Goal: Task Accomplishment & Management: Manage account settings

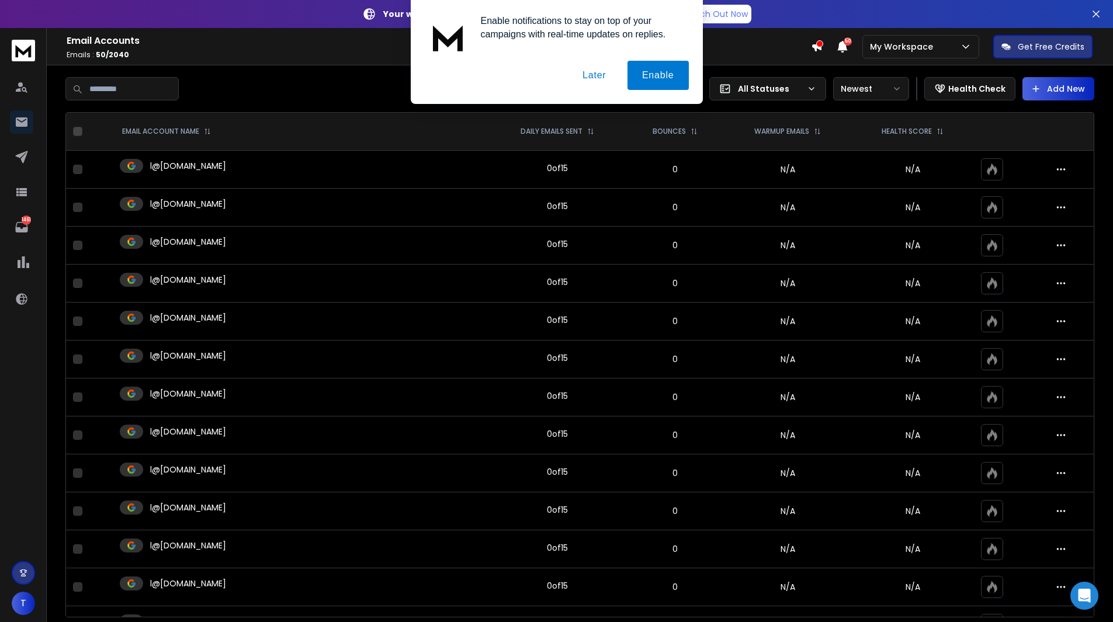
drag, startPoint x: 593, startPoint y: 83, endPoint x: 932, endPoint y: 109, distance: 340.4
click at [596, 83] on button "Later" at bounding box center [594, 75] width 53 height 29
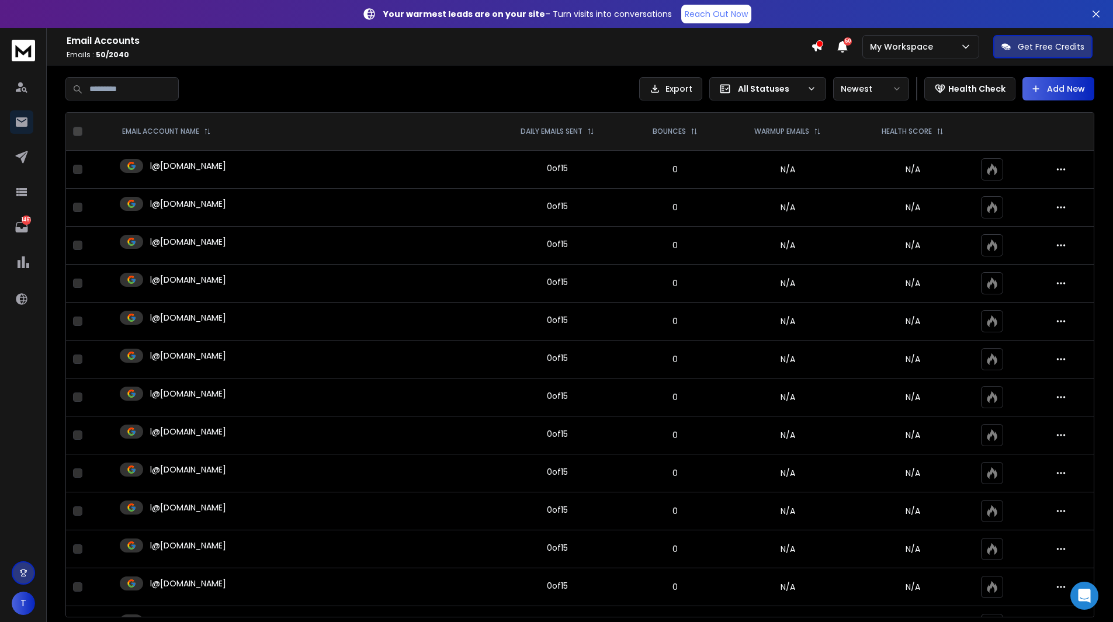
click at [1070, 80] on button "Add New" at bounding box center [1058, 88] width 72 height 23
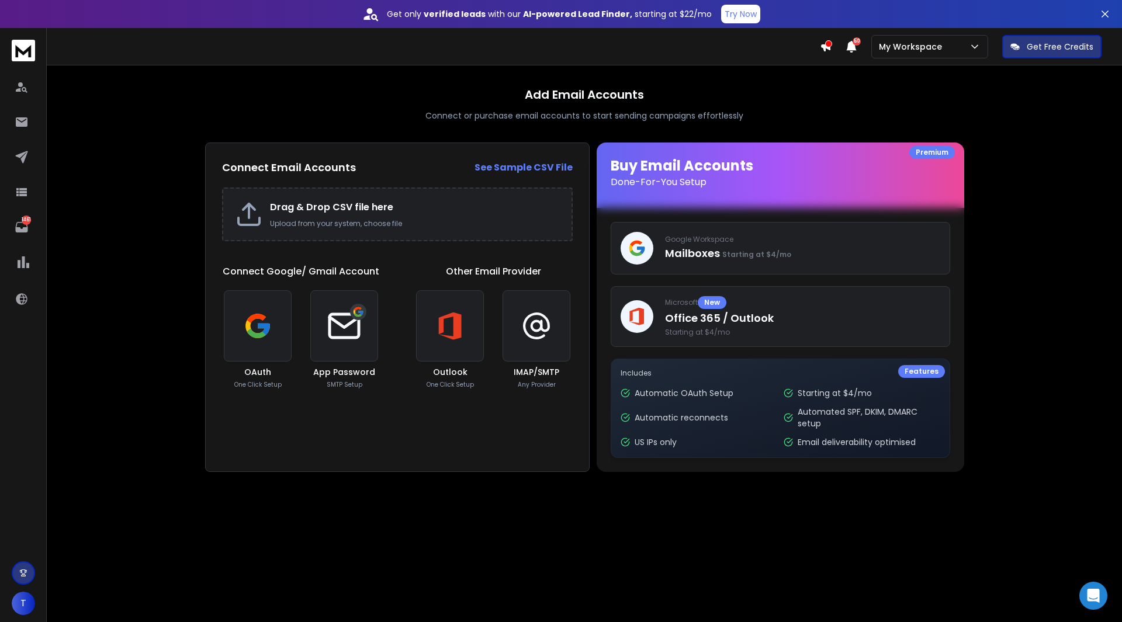
click at [270, 332] on icon at bounding box center [257, 325] width 29 height 35
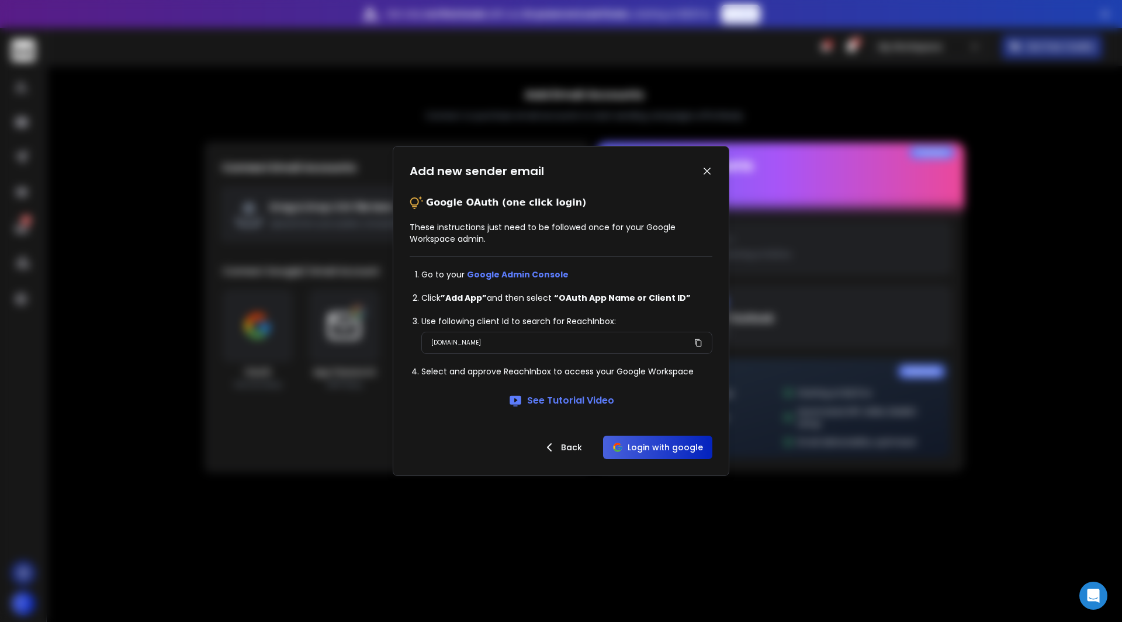
click at [640, 437] on button "Login with google" at bounding box center [657, 447] width 109 height 23
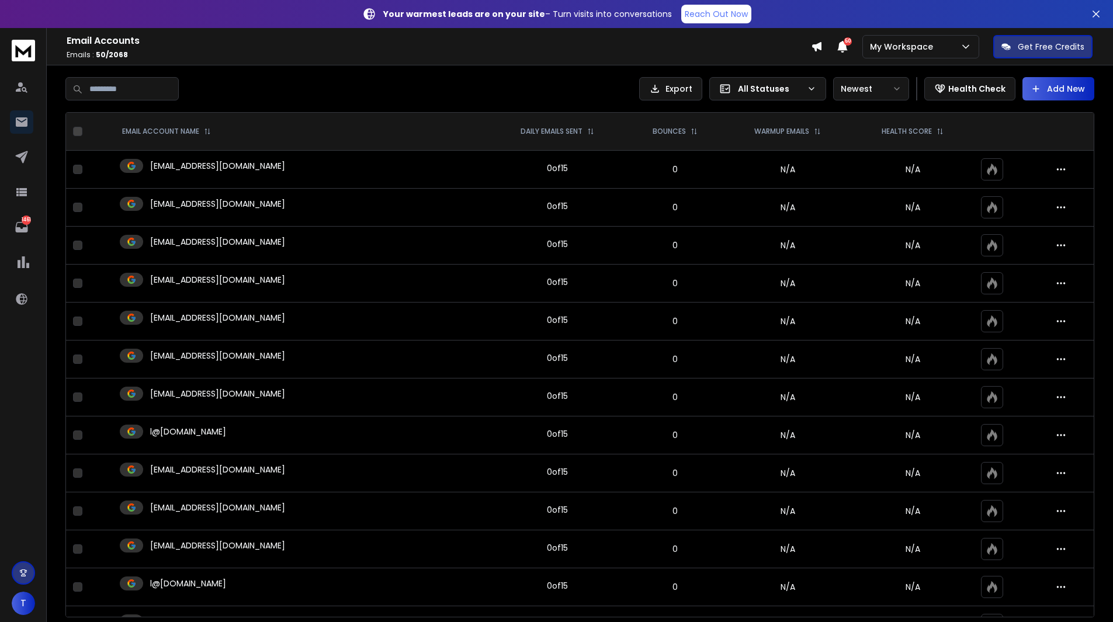
click at [1057, 83] on button "Add New" at bounding box center [1058, 88] width 72 height 23
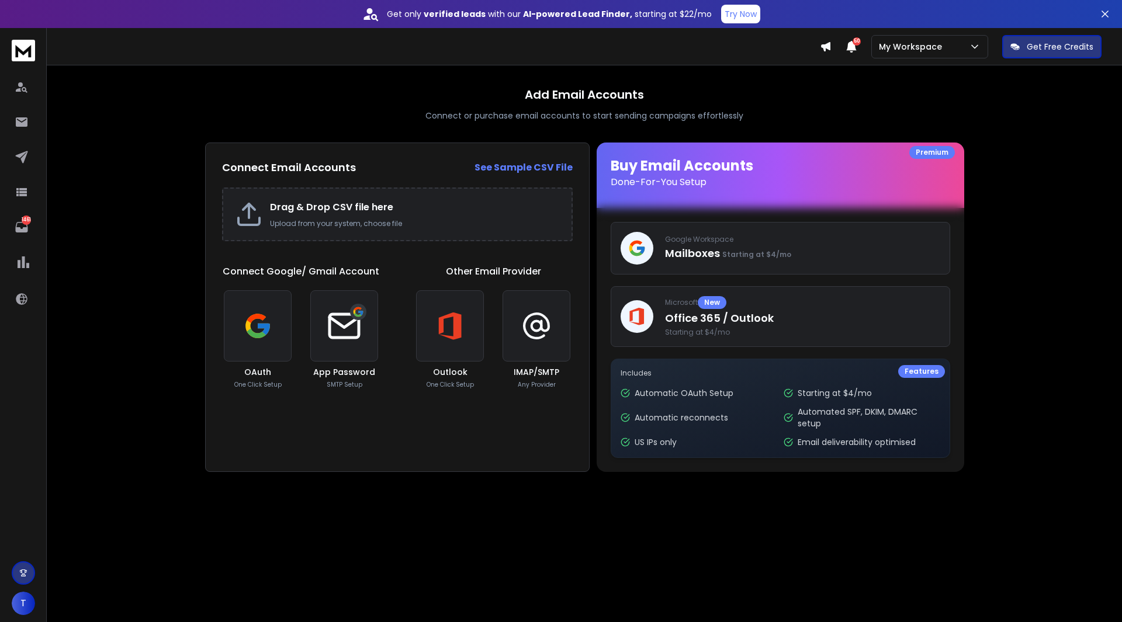
click at [252, 339] on icon at bounding box center [257, 325] width 29 height 35
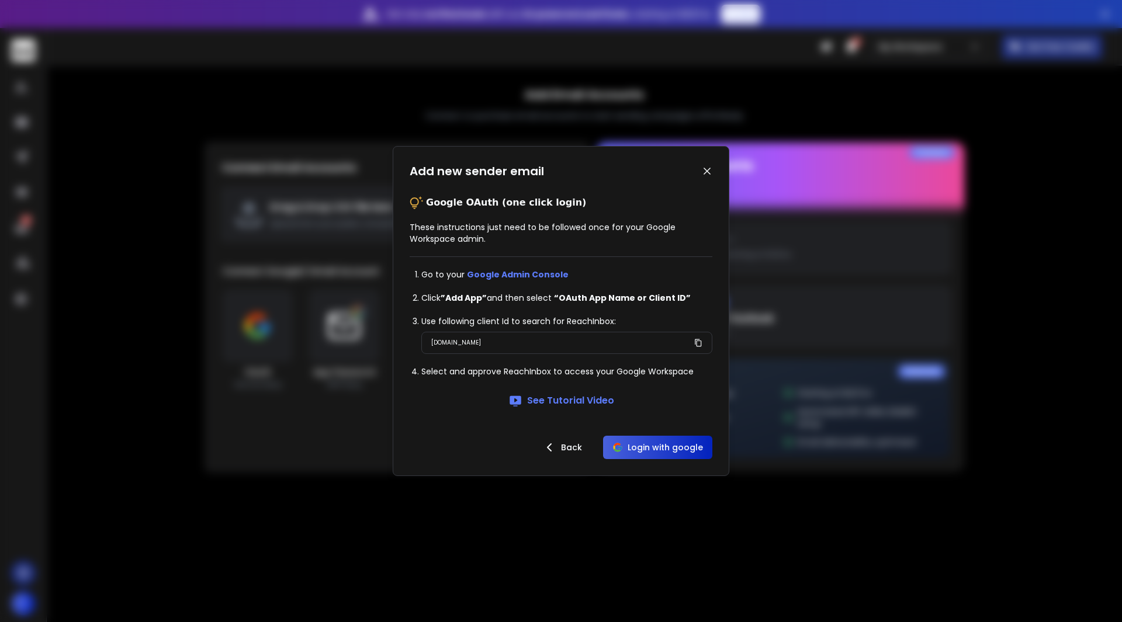
click at [647, 444] on button "Login with google" at bounding box center [657, 447] width 109 height 23
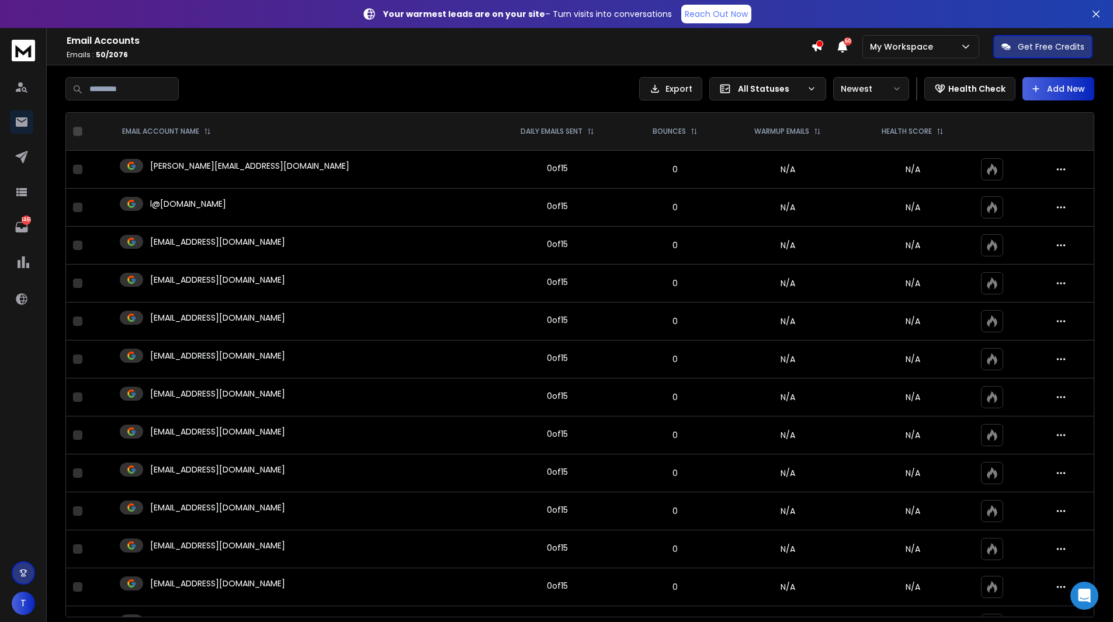
click at [1048, 92] on button "Add New" at bounding box center [1058, 88] width 72 height 23
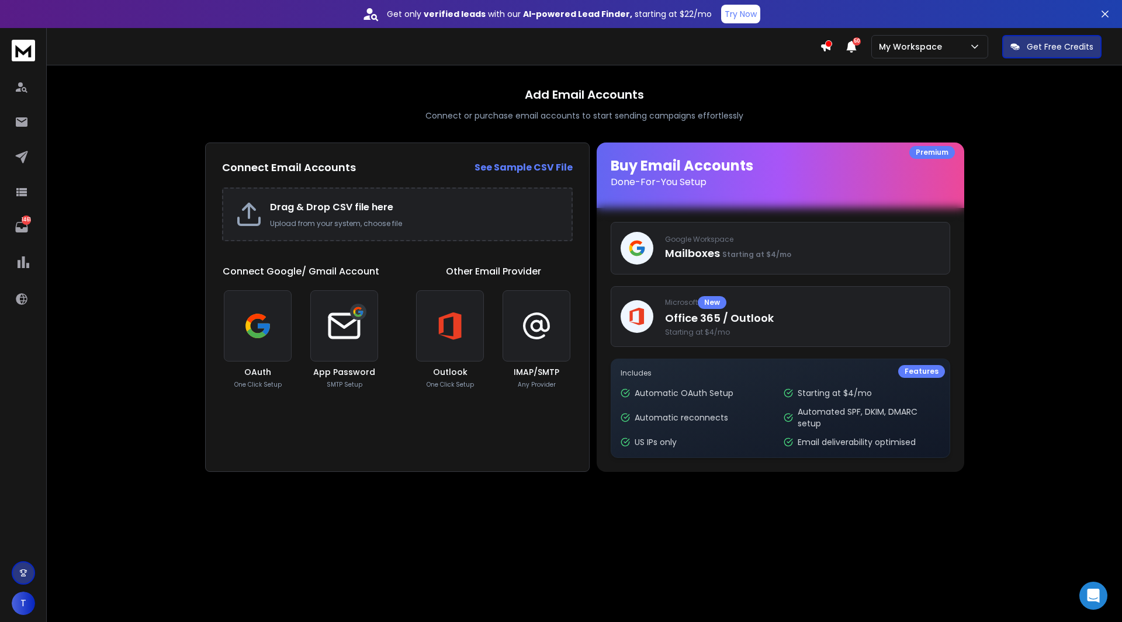
click at [269, 336] on icon at bounding box center [257, 325] width 29 height 35
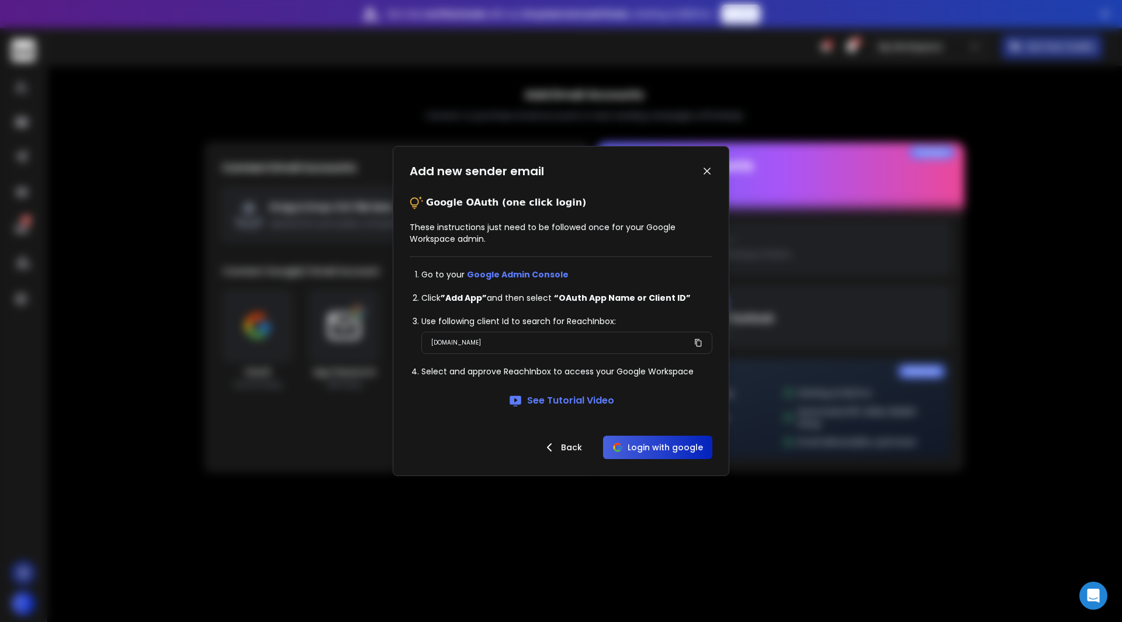
click at [647, 439] on button "Login with google" at bounding box center [657, 447] width 109 height 23
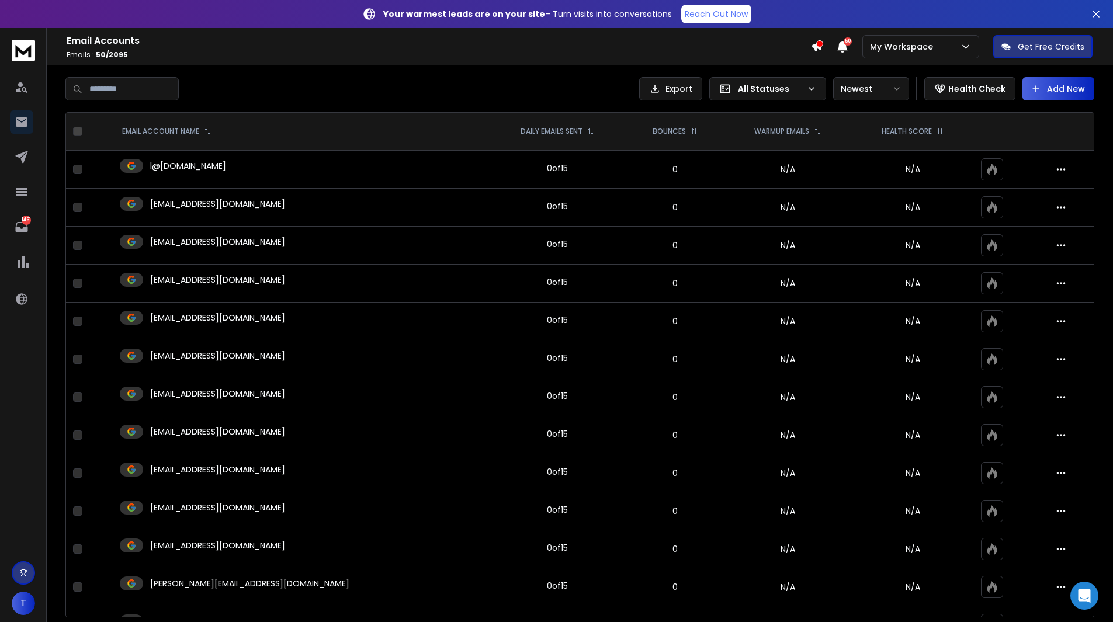
click at [1036, 95] on button "Add New" at bounding box center [1058, 88] width 72 height 23
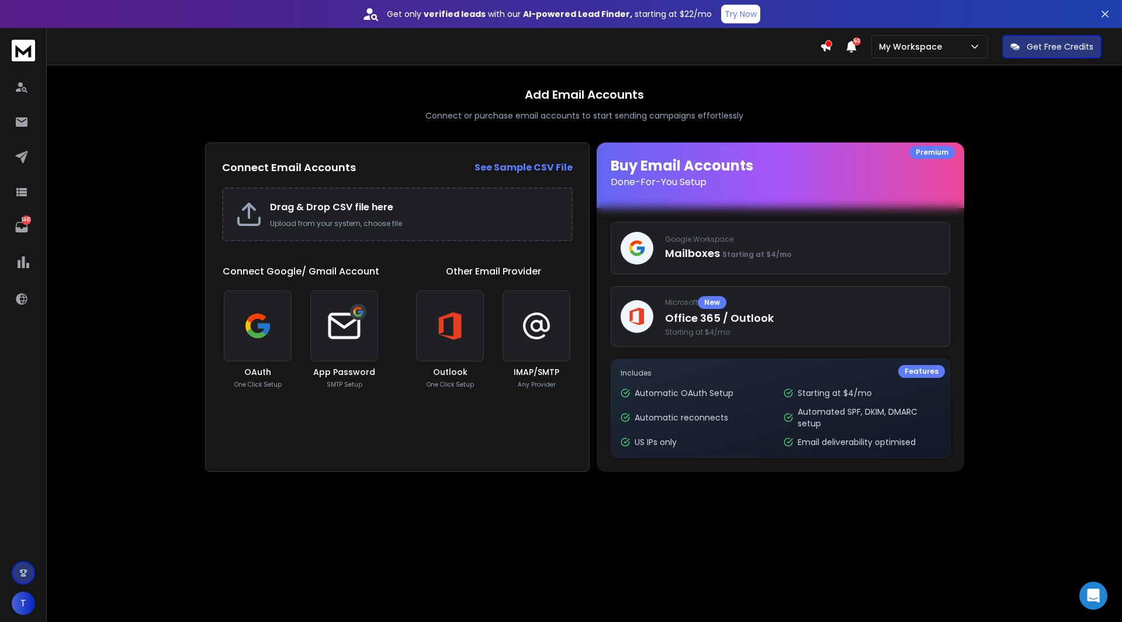
click at [258, 343] on div at bounding box center [258, 325] width 68 height 71
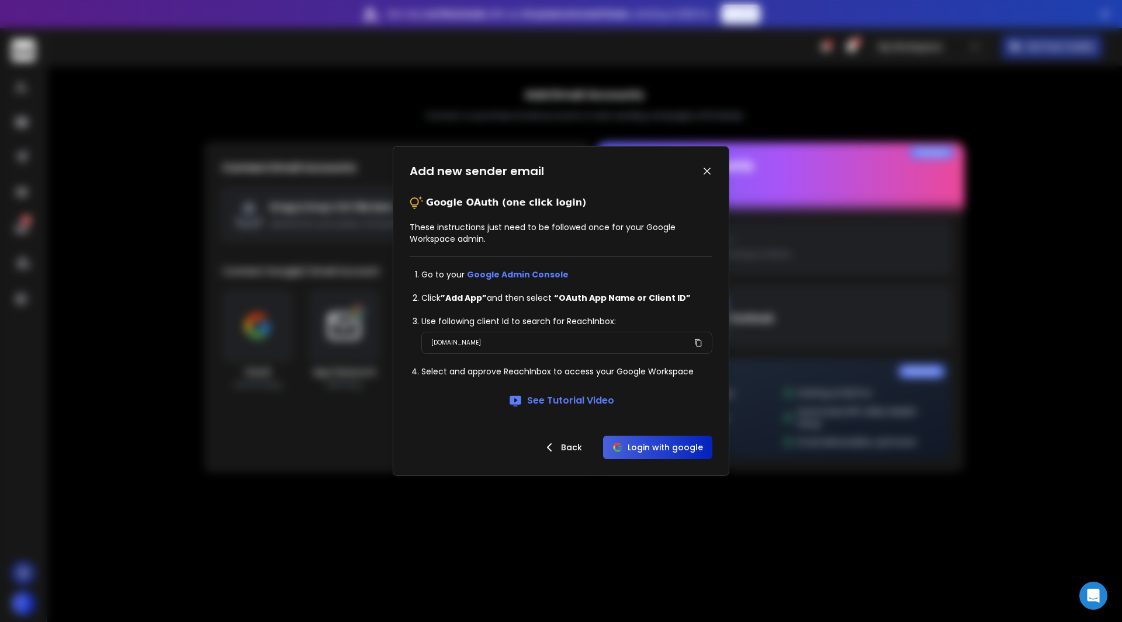
click at [667, 456] on button "Login with google" at bounding box center [657, 447] width 109 height 23
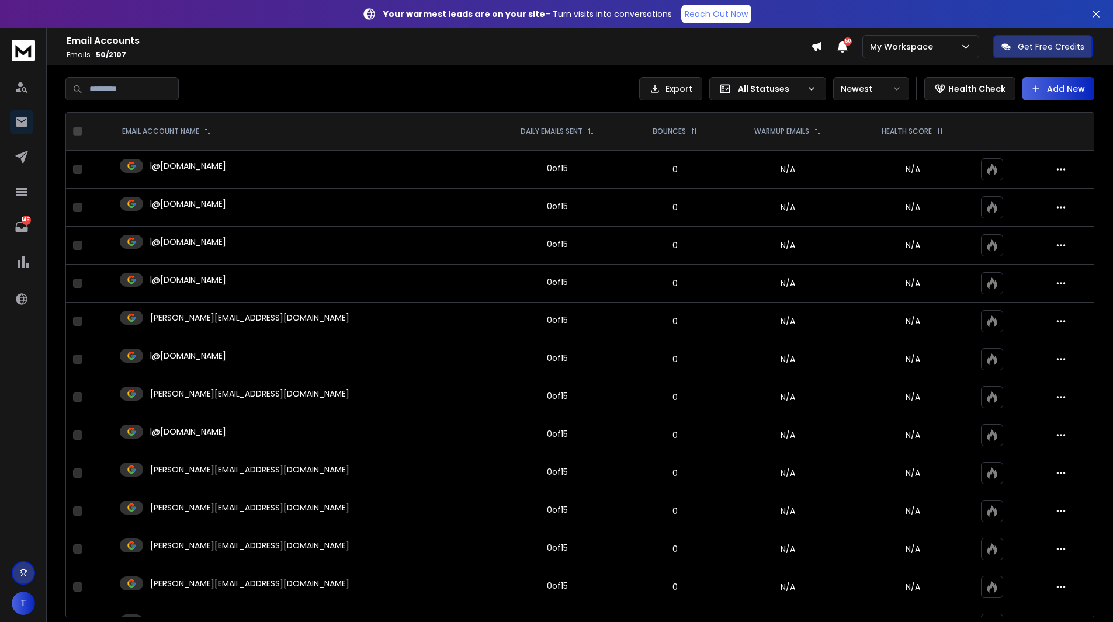
click at [1058, 86] on button "Add New" at bounding box center [1058, 88] width 72 height 23
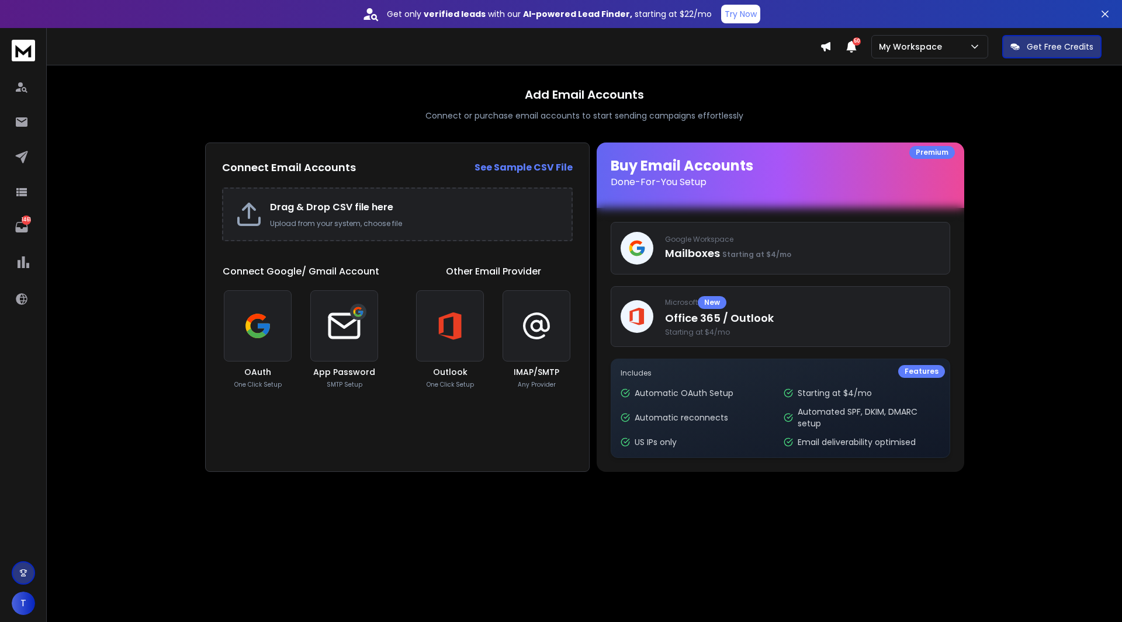
click at [275, 327] on div at bounding box center [258, 325] width 68 height 71
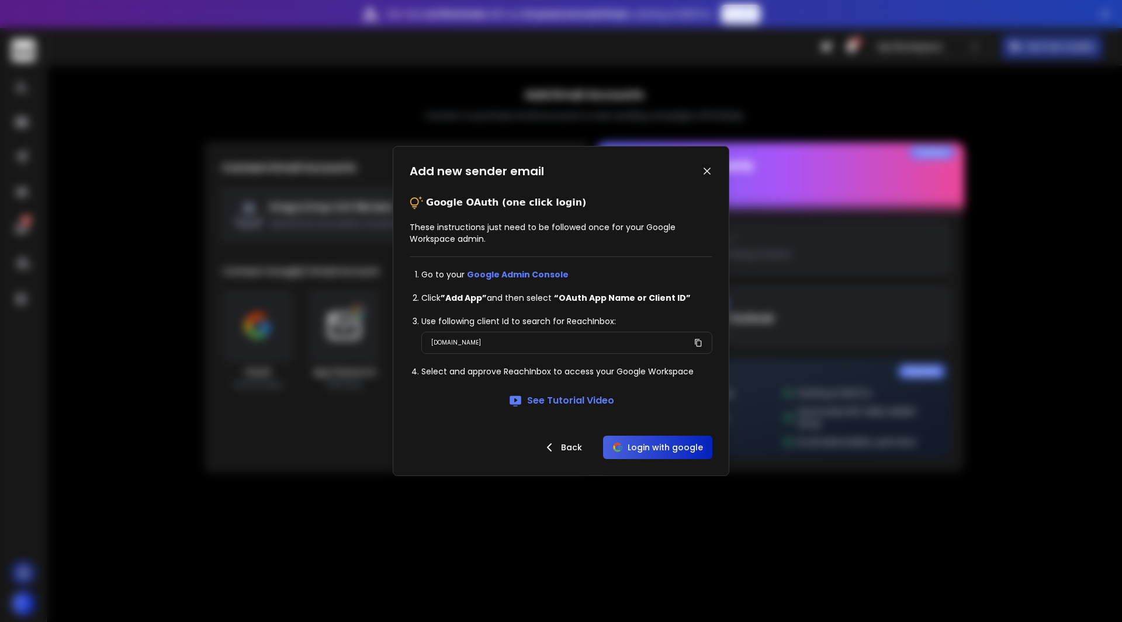
click at [631, 447] on button "Login with google" at bounding box center [657, 447] width 109 height 23
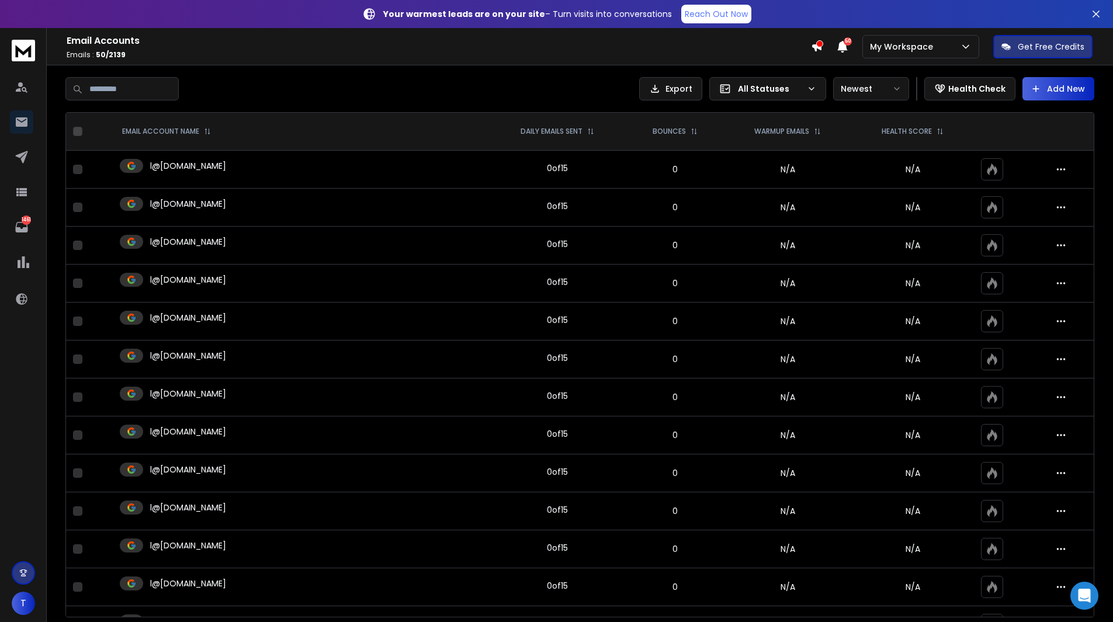
click at [1039, 84] on button "Add New" at bounding box center [1058, 88] width 72 height 23
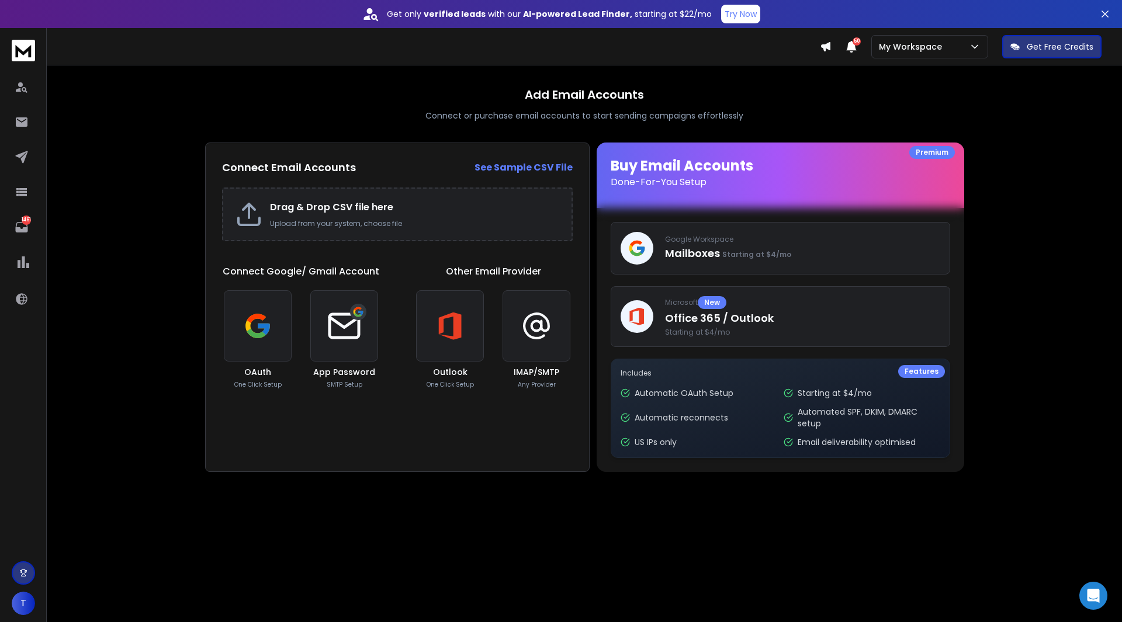
click at [235, 330] on div at bounding box center [258, 325] width 68 height 71
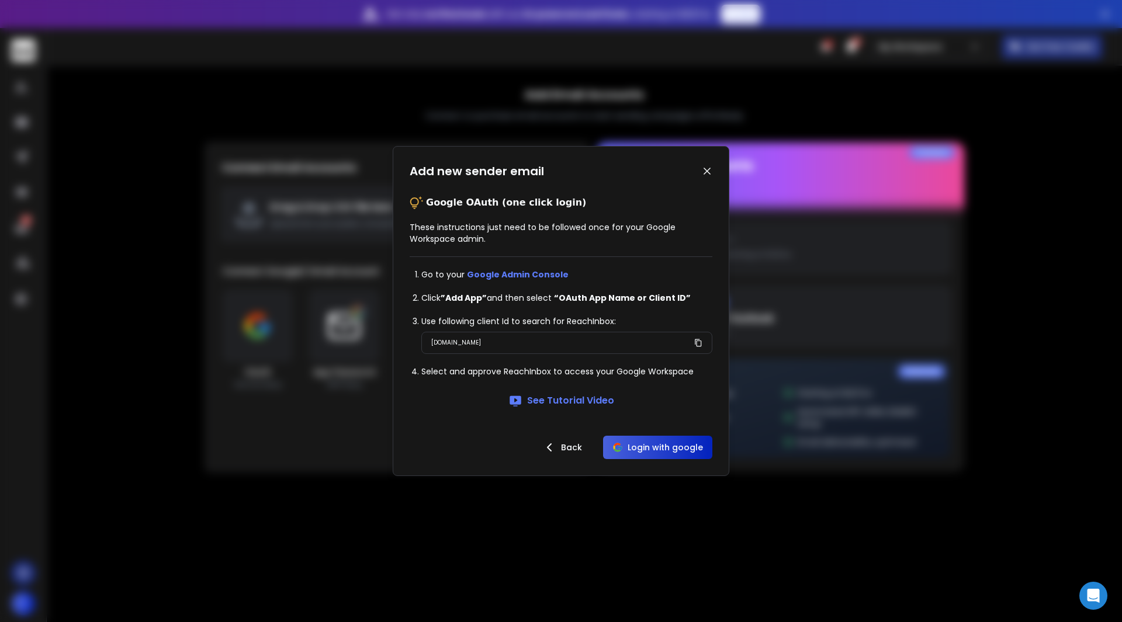
click at [665, 443] on button "Login with google" at bounding box center [657, 447] width 109 height 23
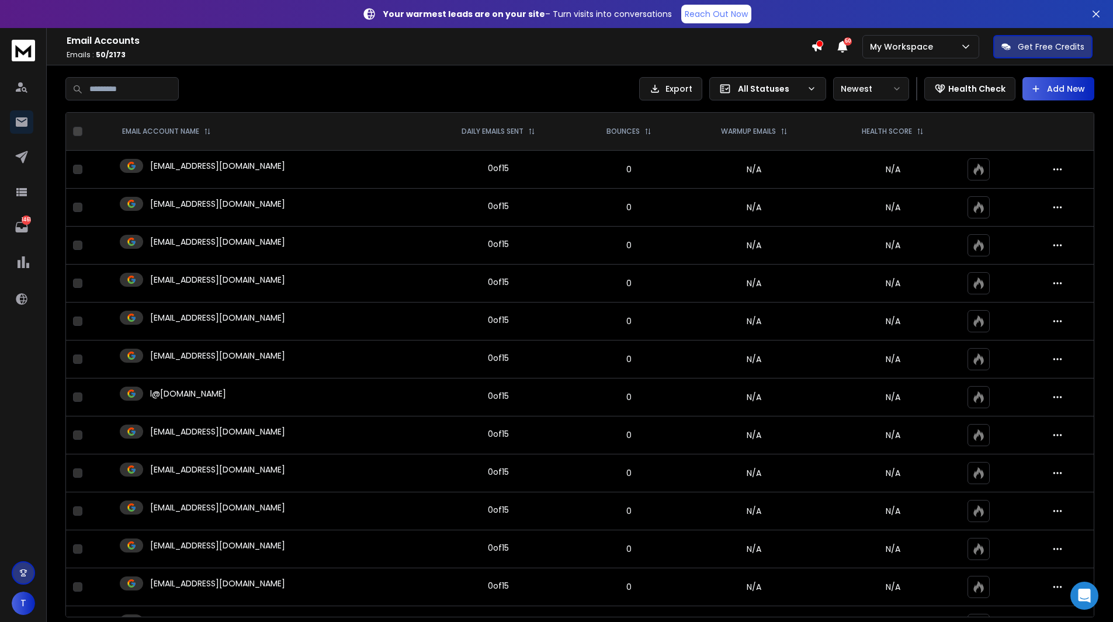
click at [1055, 88] on button "Add New" at bounding box center [1058, 88] width 72 height 23
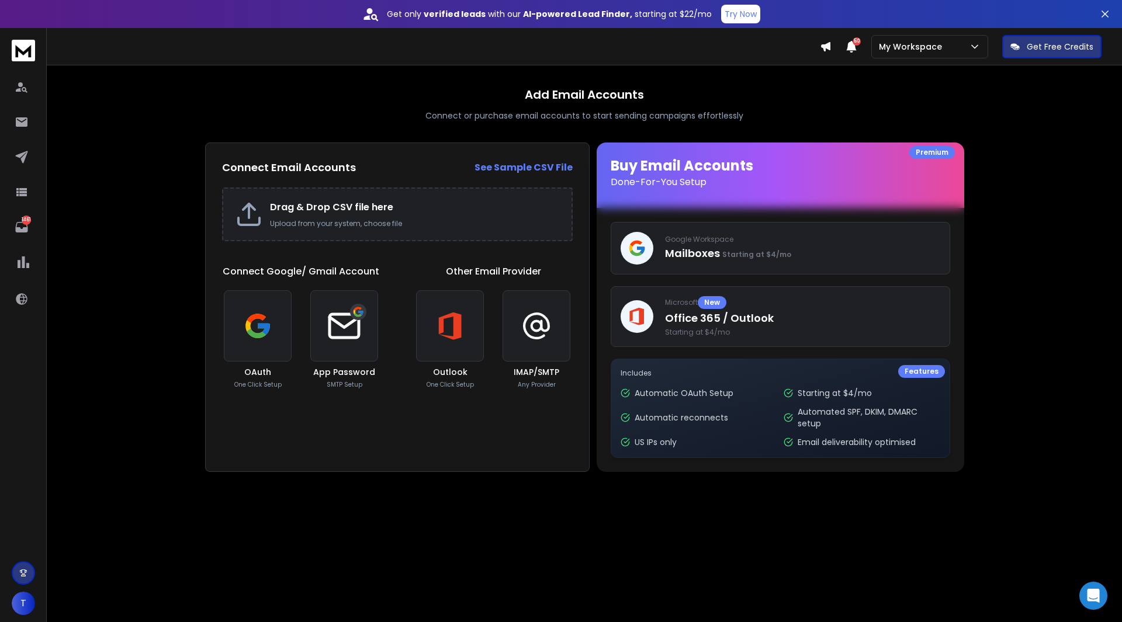
click at [248, 333] on icon at bounding box center [257, 325] width 29 height 35
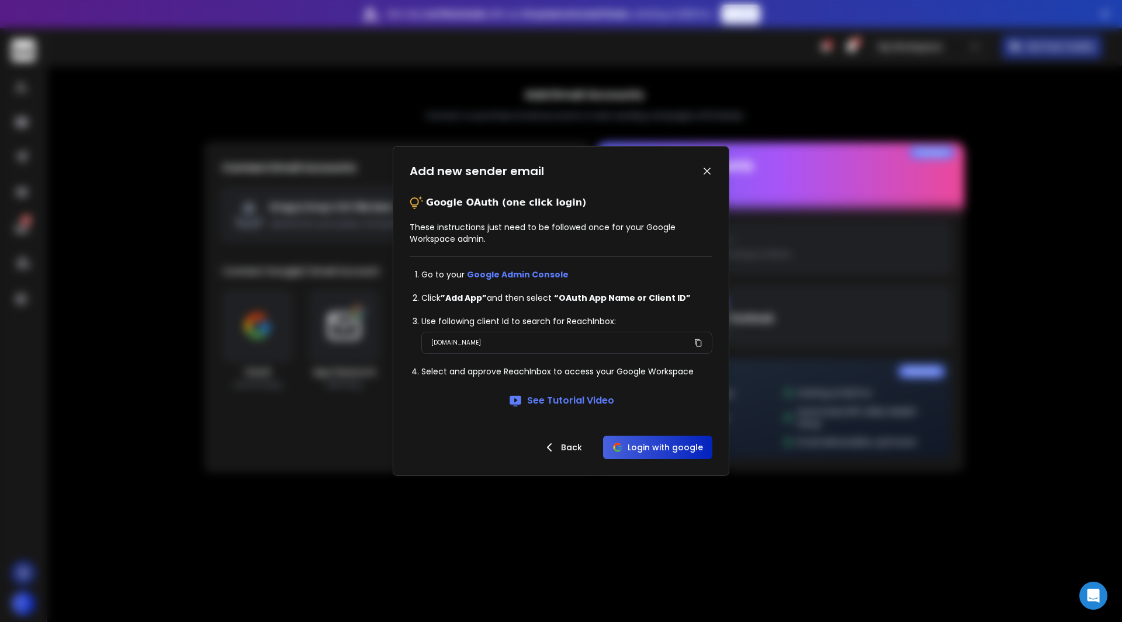
drag, startPoint x: 677, startPoint y: 449, endPoint x: 782, endPoint y: 536, distance: 135.7
click at [678, 453] on button "Login with google" at bounding box center [657, 447] width 109 height 23
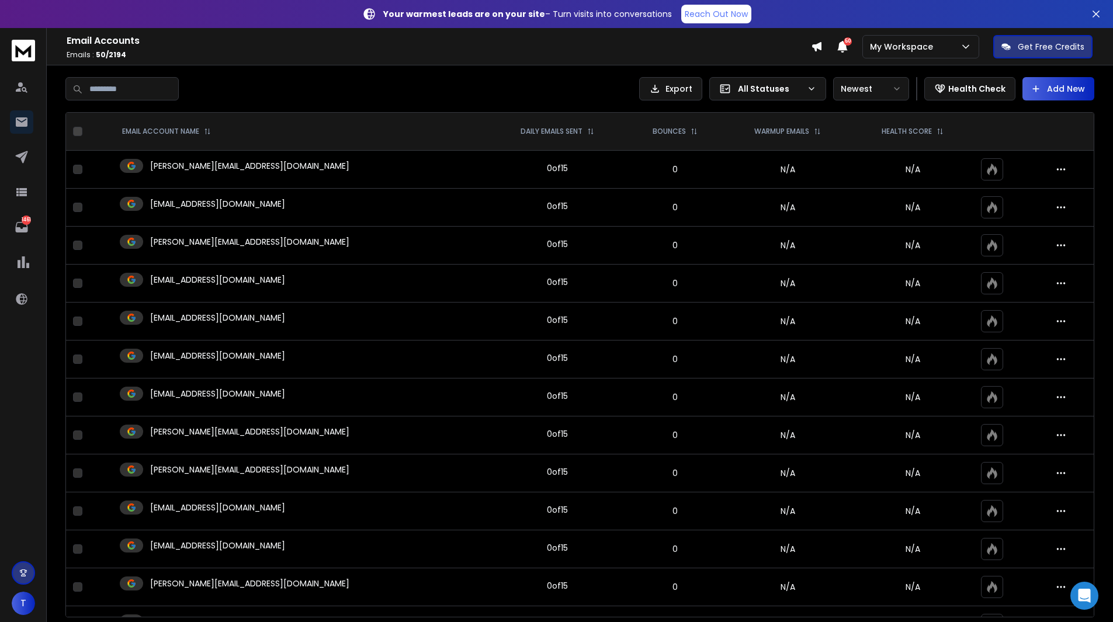
click at [1070, 89] on button "Add New" at bounding box center [1058, 88] width 72 height 23
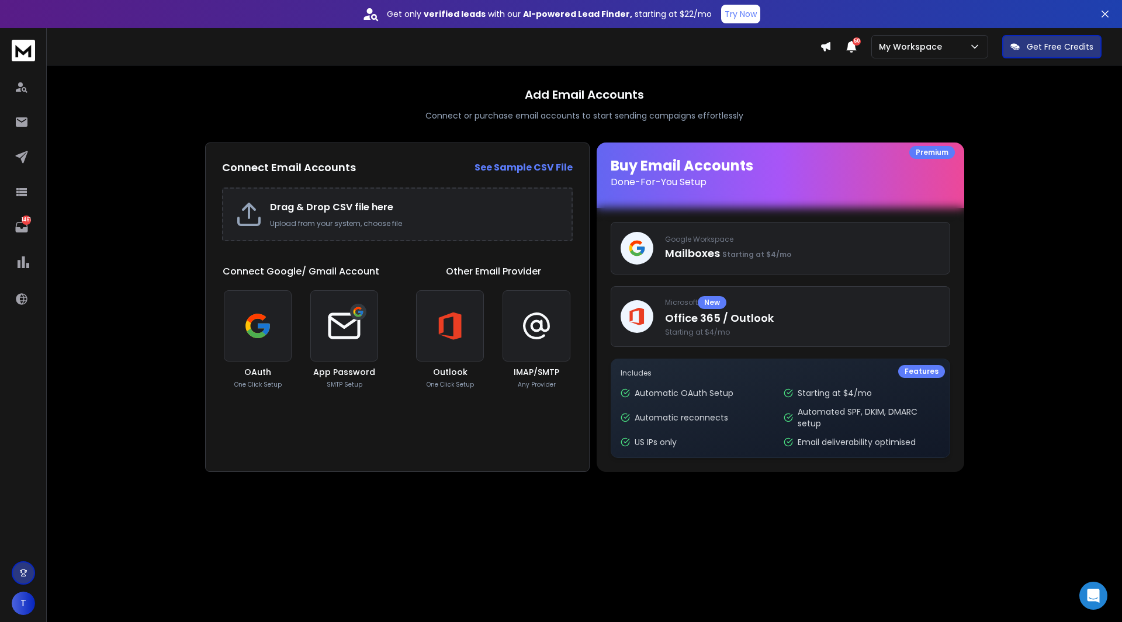
click at [249, 333] on icon at bounding box center [257, 325] width 29 height 35
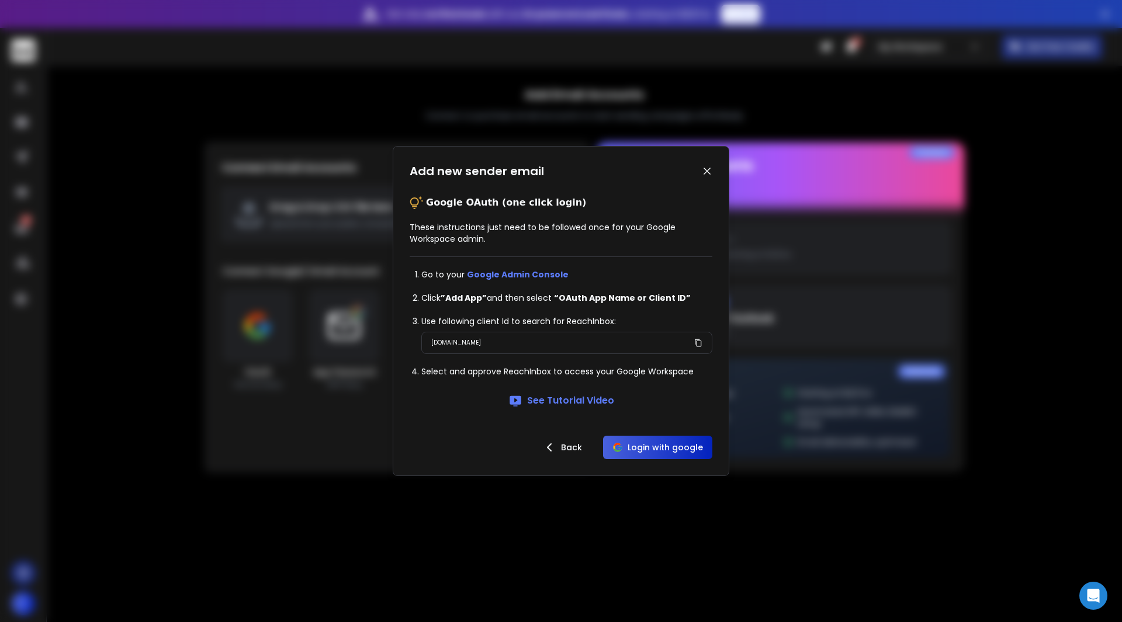
click at [686, 444] on button "Login with google" at bounding box center [657, 447] width 109 height 23
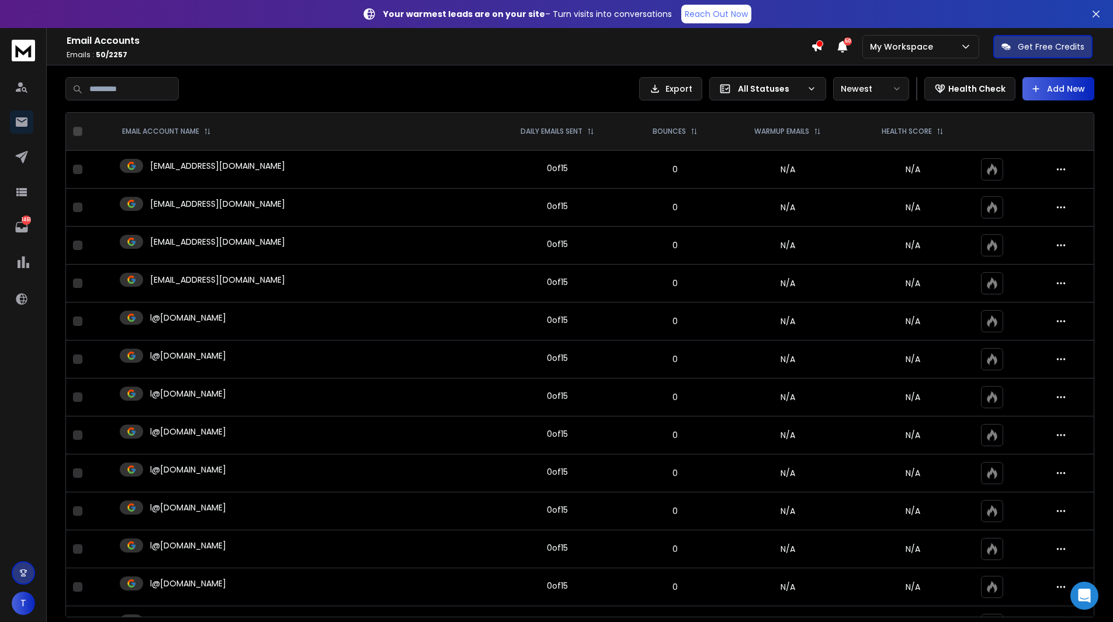
click at [1065, 89] on button "Add New" at bounding box center [1058, 88] width 72 height 23
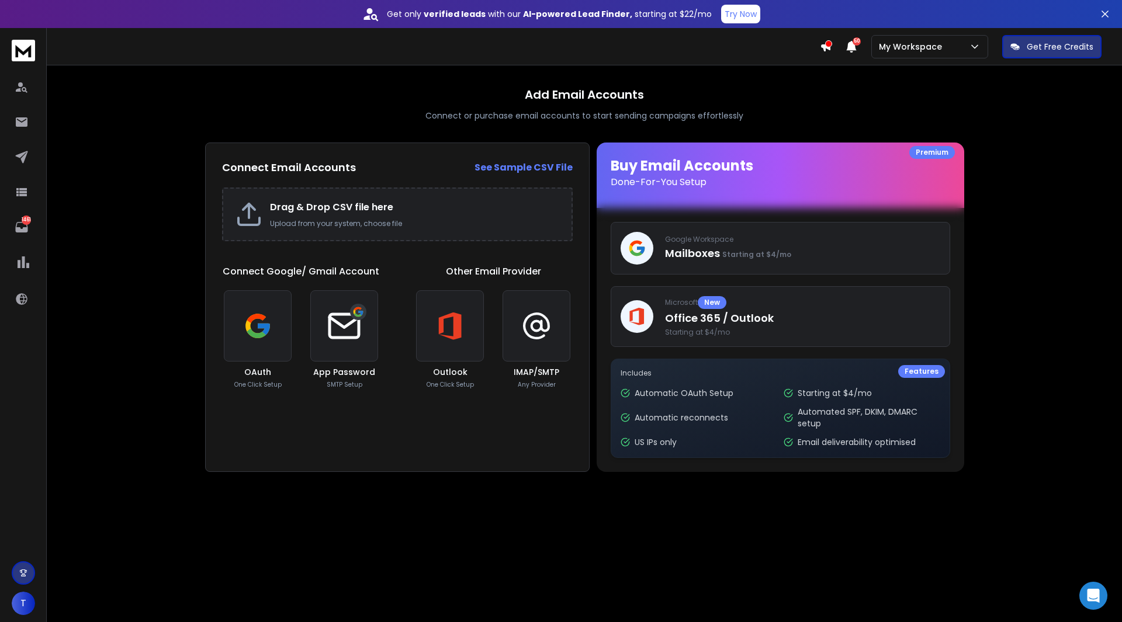
click at [248, 360] on div at bounding box center [258, 325] width 68 height 71
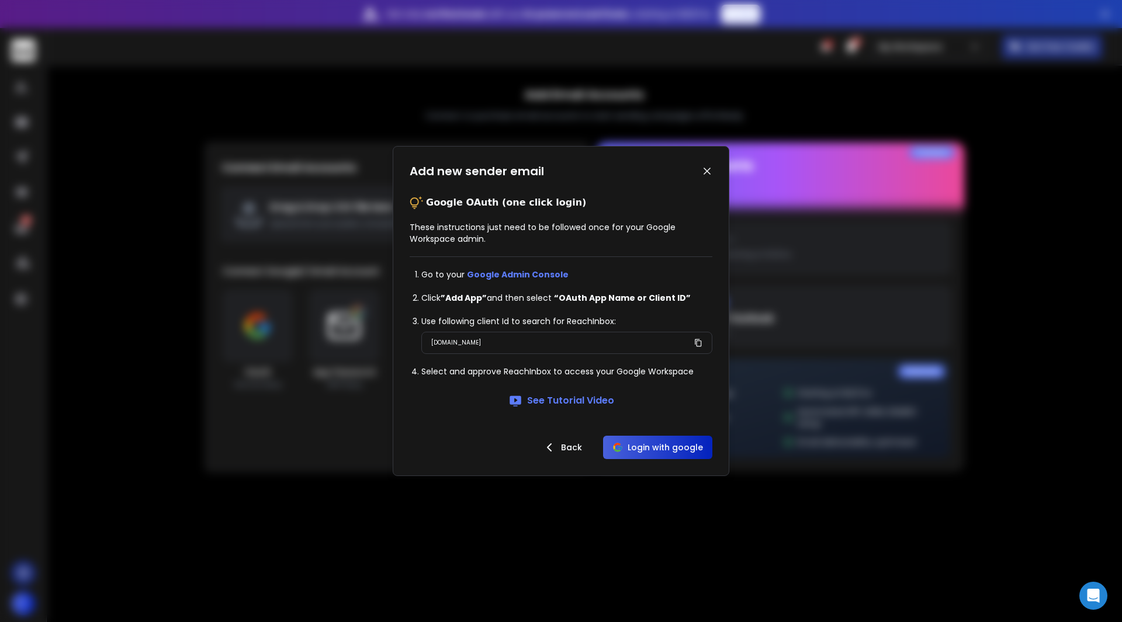
click at [655, 452] on button "Login with google" at bounding box center [657, 447] width 109 height 23
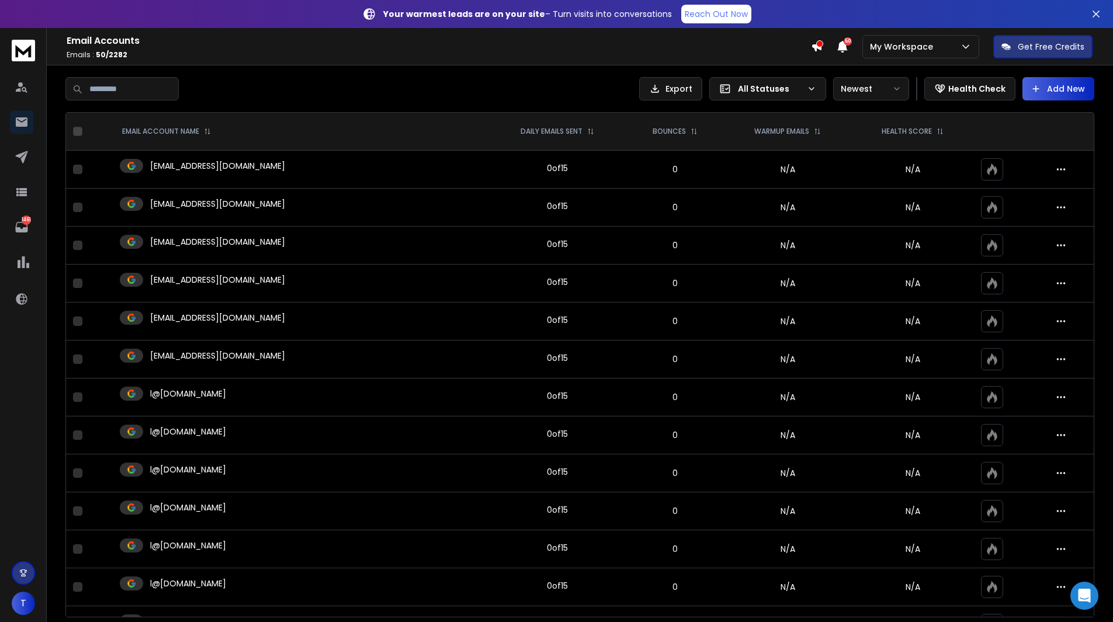
drag, startPoint x: 1058, startPoint y: 92, endPoint x: 1050, endPoint y: 92, distance: 7.6
click at [1057, 91] on button "Add New" at bounding box center [1058, 88] width 72 height 23
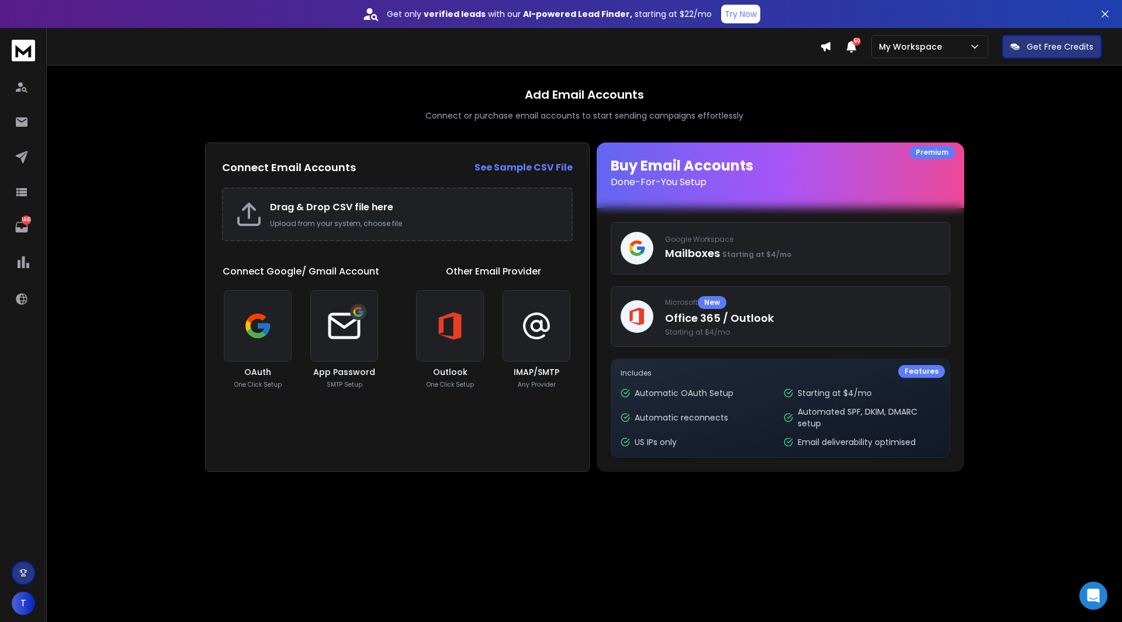
click at [245, 327] on icon at bounding box center [257, 325] width 29 height 35
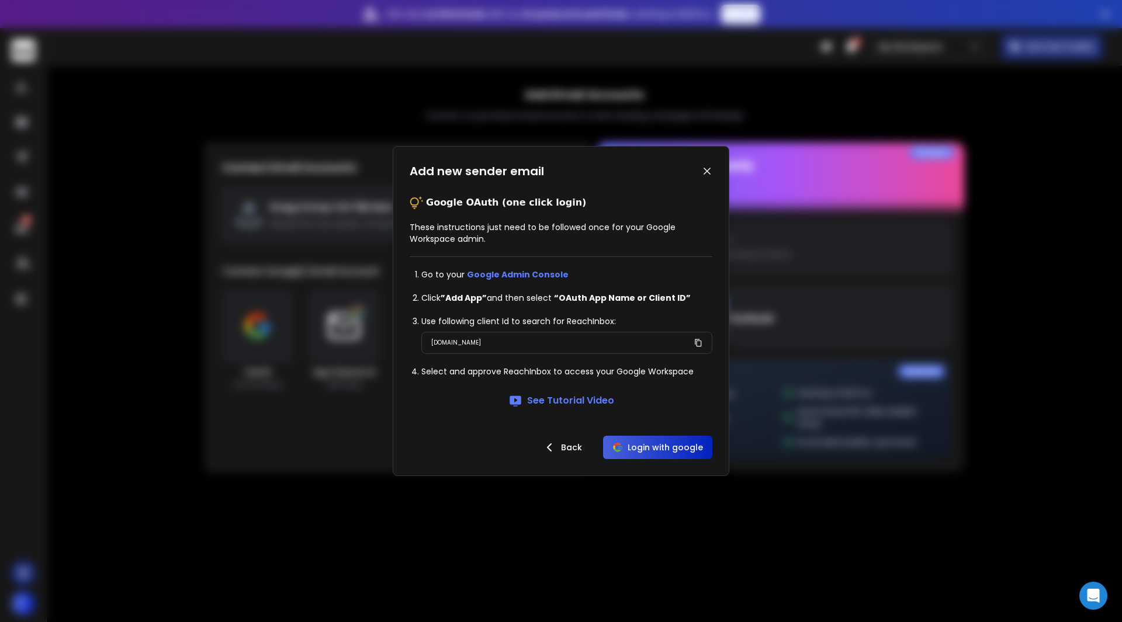
click at [631, 439] on button "Login with google" at bounding box center [657, 447] width 109 height 23
click at [640, 444] on button "Login with google" at bounding box center [657, 447] width 109 height 23
